Goal: Check status: Check status

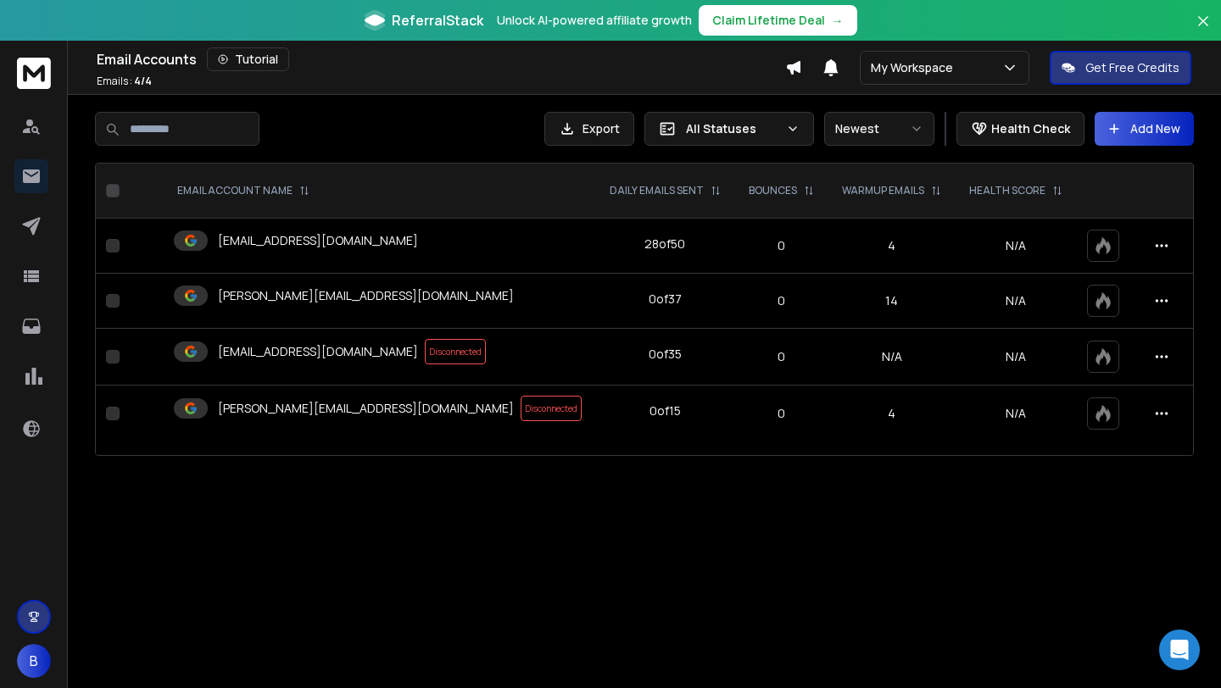
click at [1191, 14] on div "ReferralStack Unlock AI-powered affiliate growth Lifetime Deals available! Clai…" at bounding box center [610, 20] width 1221 height 41
click at [1206, 14] on icon "Close banner" at bounding box center [1202, 21] width 15 height 15
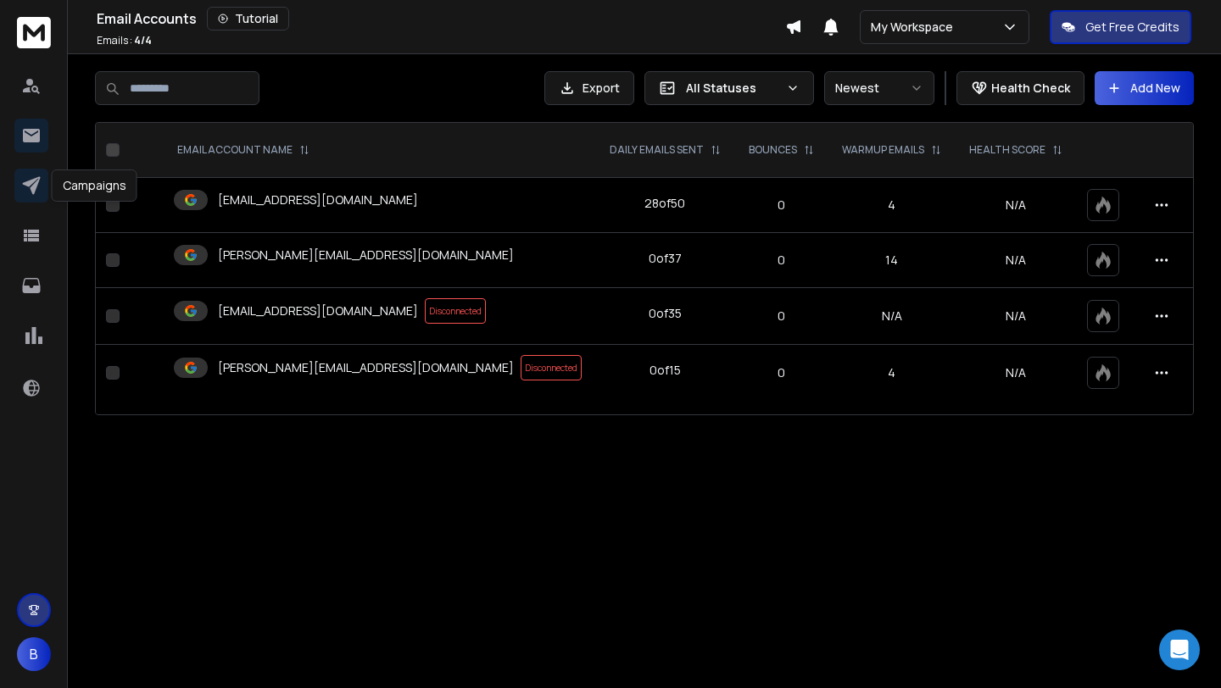
click at [31, 177] on icon at bounding box center [31, 185] width 20 height 20
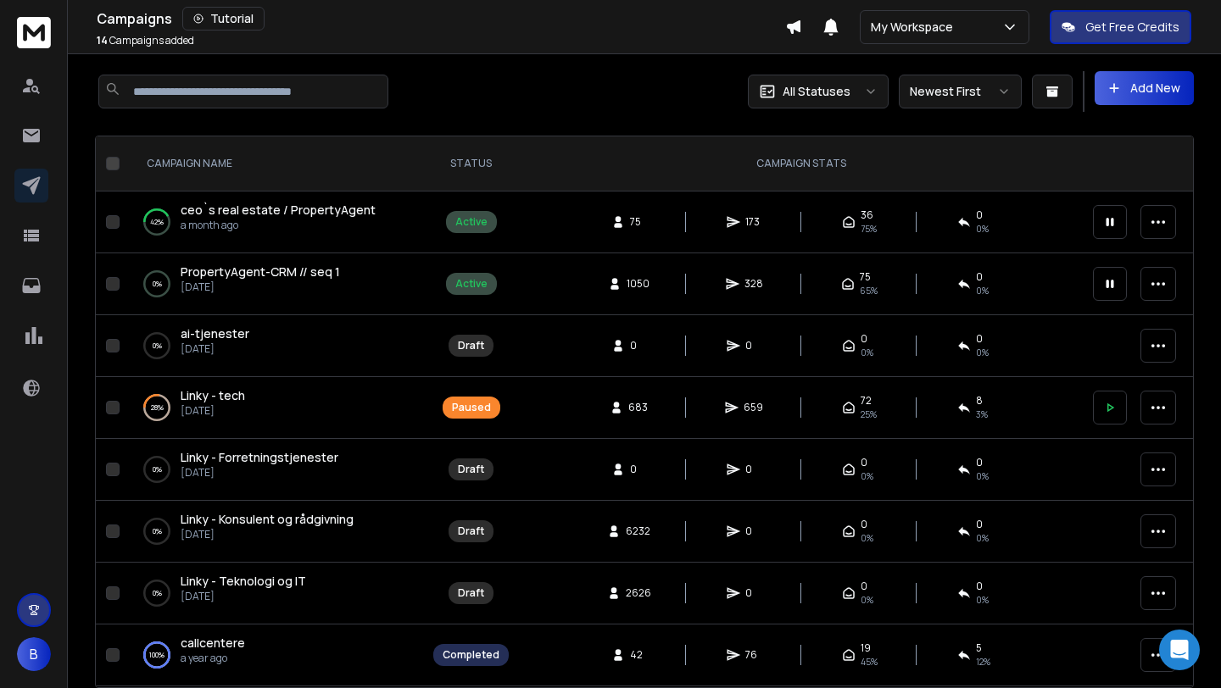
click at [309, 279] on span "PropertyAgent-CRM // seq 1" at bounding box center [260, 272] width 159 height 16
click at [323, 214] on span "ceo`s real estate / PropertyAgent" at bounding box center [278, 210] width 195 height 16
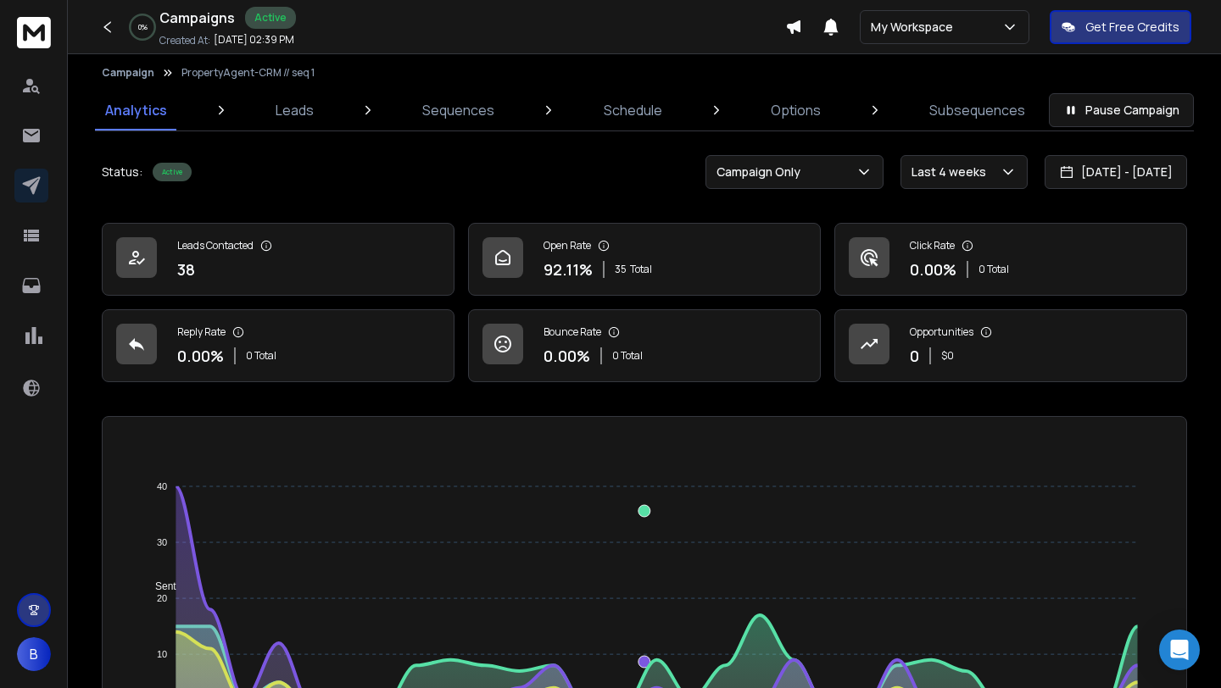
scroll to position [5, 0]
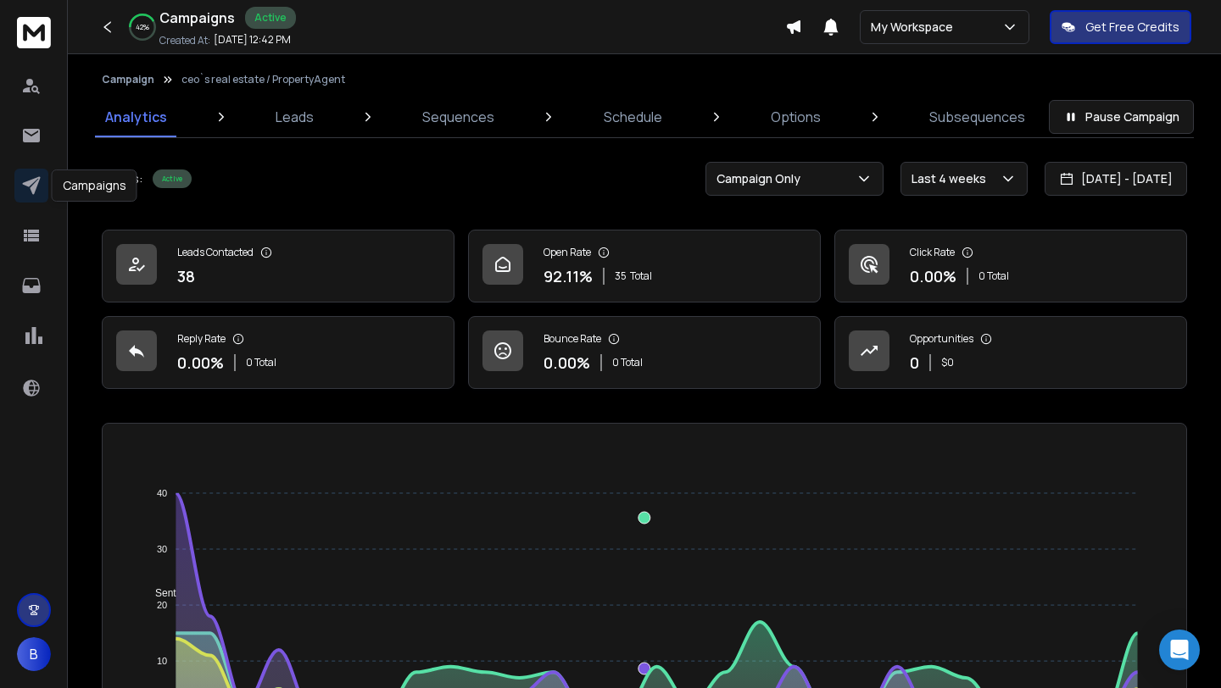
click at [32, 187] on icon at bounding box center [31, 186] width 18 height 18
